Goal: Task Accomplishment & Management: Manage account settings

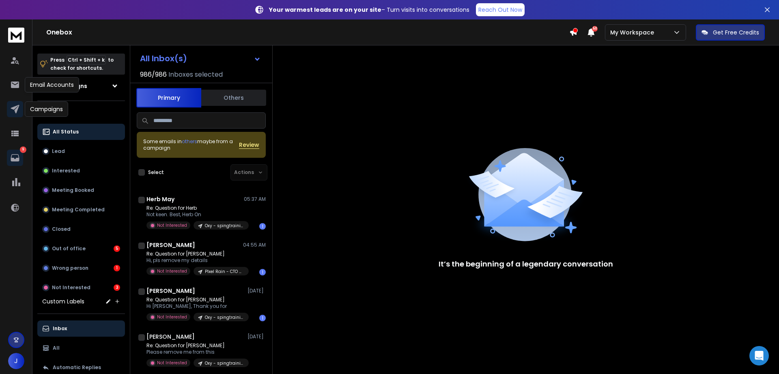
click at [15, 103] on link at bounding box center [15, 109] width 16 height 16
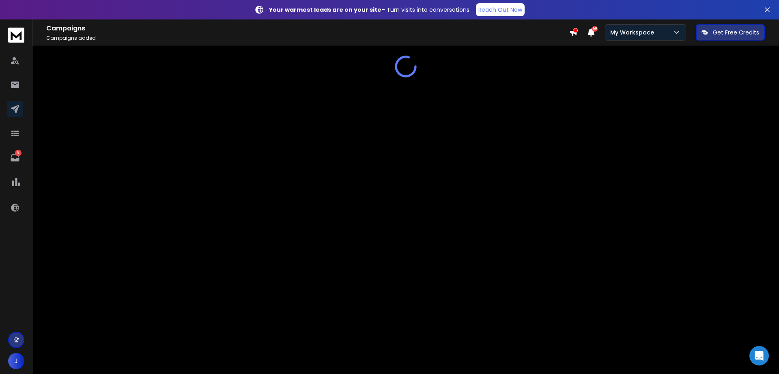
click at [618, 30] on p "My Workspace" at bounding box center [633, 32] width 47 height 8
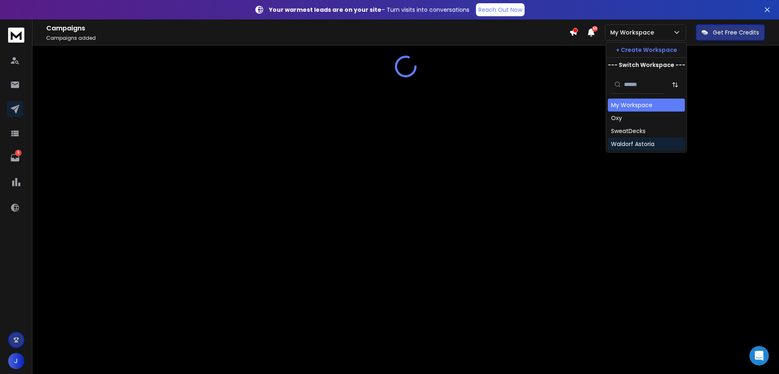
click at [617, 138] on div "Waldorf Astoria" at bounding box center [646, 144] width 77 height 13
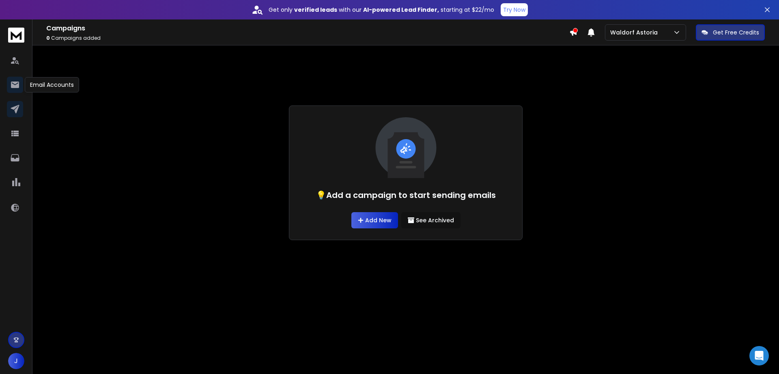
click at [15, 86] on icon at bounding box center [15, 85] width 8 height 6
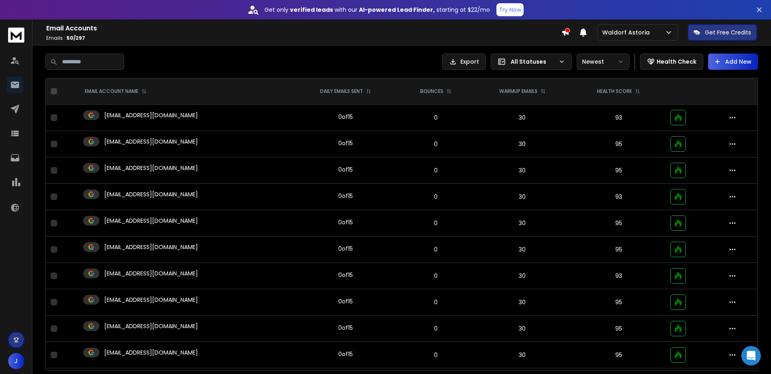
click at [217, 213] on td "[EMAIL_ADDRESS][DOMAIN_NAME]" at bounding box center [185, 223] width 214 height 26
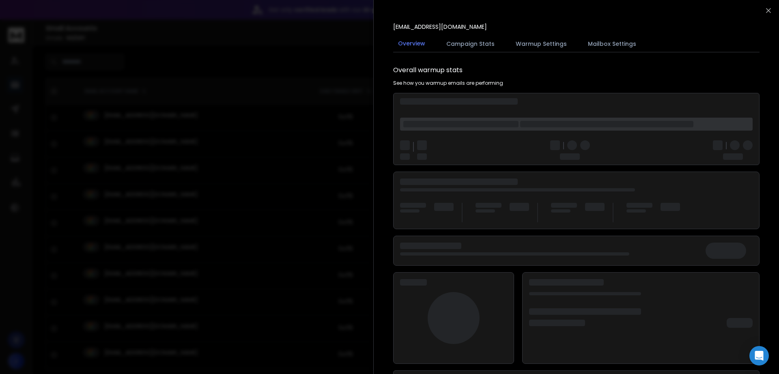
click at [529, 39] on button "Warmup Settings" at bounding box center [541, 44] width 61 height 18
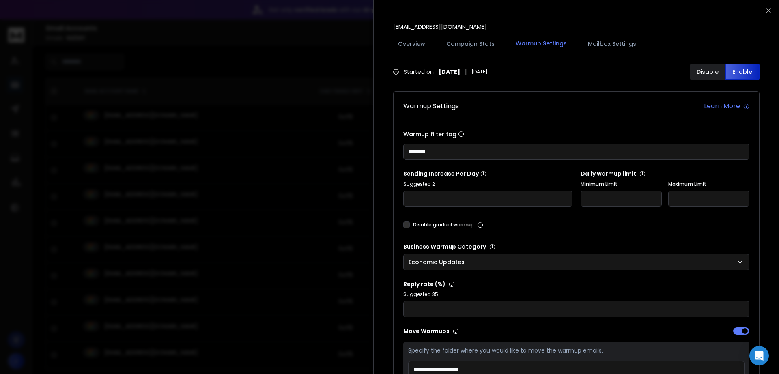
click at [352, 163] on div at bounding box center [389, 187] width 779 height 374
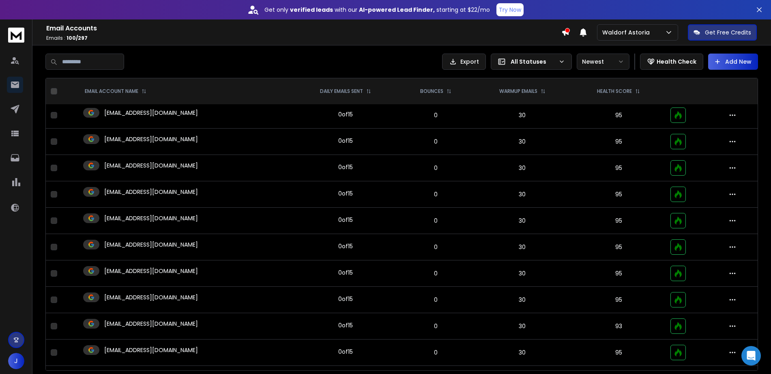
scroll to position [2390, 0]
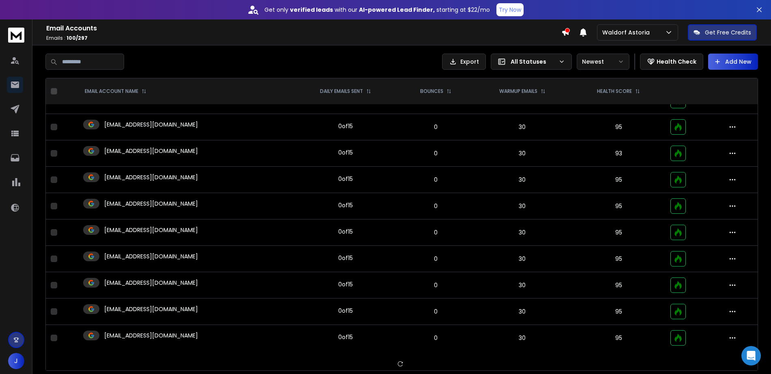
click at [219, 256] on div "jonasm@texaswaldorfastoriarealty.com" at bounding box center [185, 256] width 204 height 10
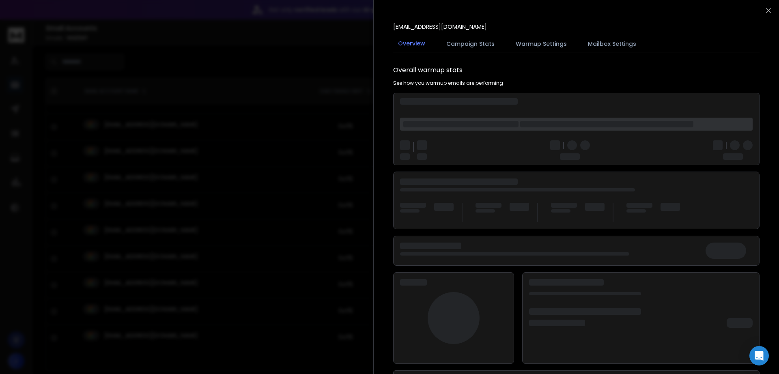
click at [521, 42] on body "Get only verified leads with our AI-powered Lead Finder, starting at $22/mo Try…" at bounding box center [385, 187] width 771 height 374
click at [524, 40] on button "Warmup Settings" at bounding box center [541, 44] width 61 height 18
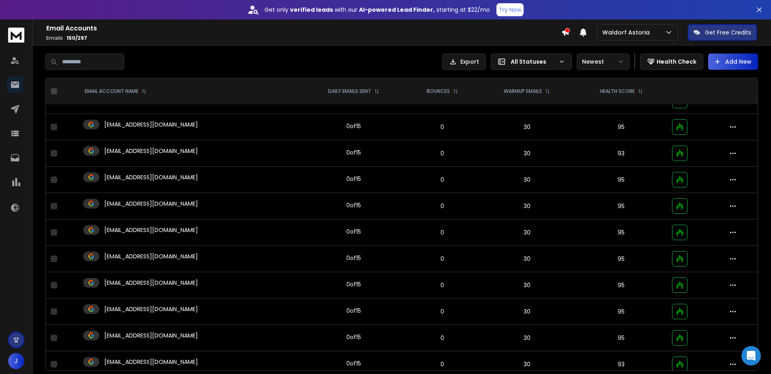
click at [214, 236] on td "jonasmikals@texaswaldorfastoriarealty.com" at bounding box center [189, 232] width 223 height 26
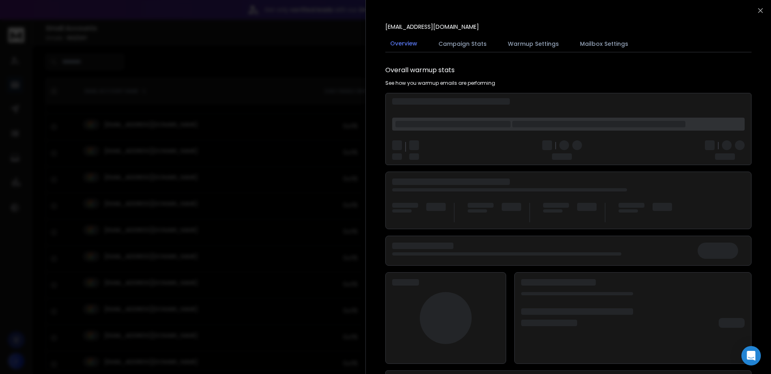
click at [547, 43] on button "Warmup Settings" at bounding box center [533, 44] width 61 height 18
click at [548, 37] on button "Warmup Settings" at bounding box center [533, 44] width 61 height 18
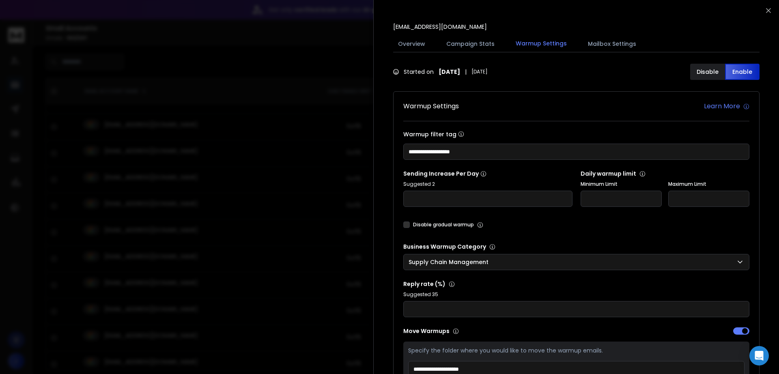
click at [264, 191] on div at bounding box center [389, 187] width 779 height 374
